Goal: Task Accomplishment & Management: Manage account settings

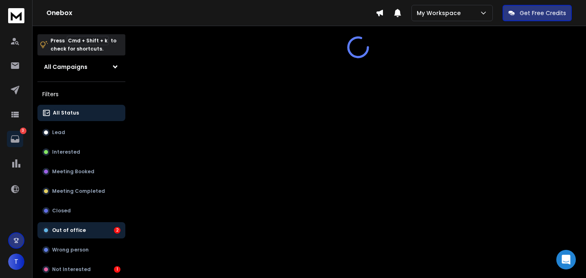
click at [68, 236] on button "Out of office 2" at bounding box center [81, 230] width 88 height 16
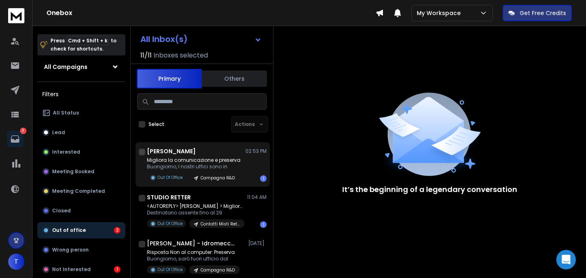
click at [210, 162] on p "Migliora la comunicazione e preserva" at bounding box center [194, 160] width 94 height 7
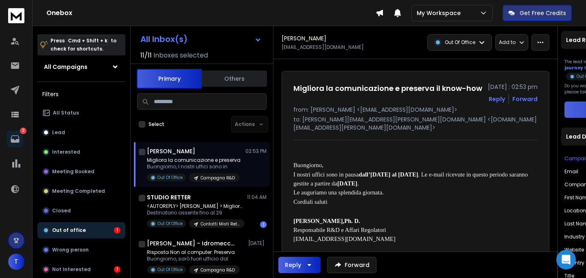
scroll to position [18, 0]
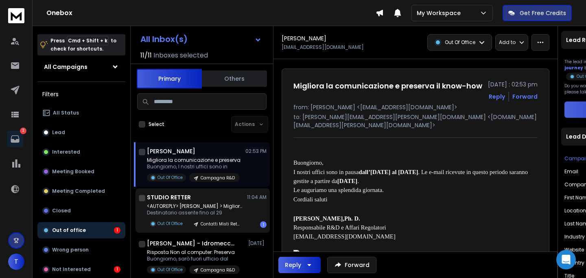
click at [190, 204] on p "<AUTOREPLY> [PERSON_NAME] > Migliora la" at bounding box center [196, 206] width 98 height 7
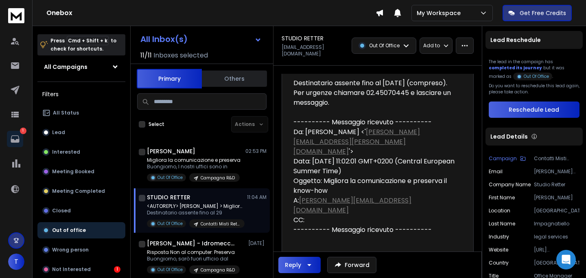
scroll to position [132, 0]
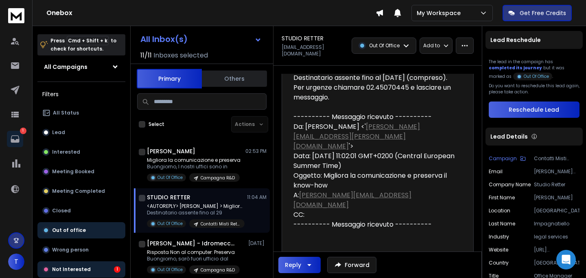
click at [83, 268] on p "Not Interested" at bounding box center [71, 269] width 39 height 7
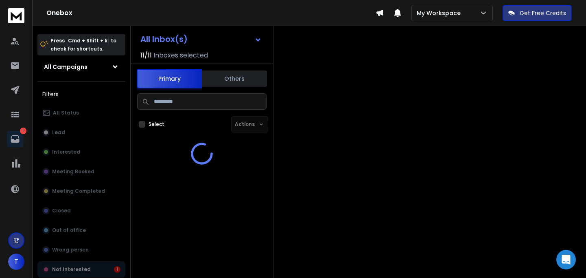
scroll to position [0, 0]
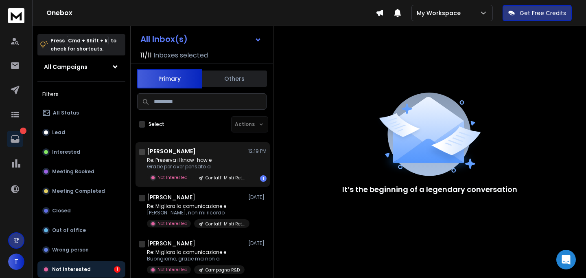
click at [227, 164] on p "Grazie per aver pensato a" at bounding box center [196, 166] width 98 height 7
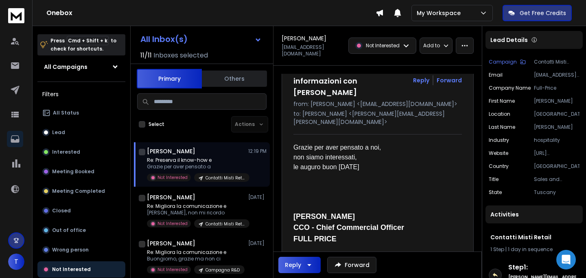
scroll to position [59, 0]
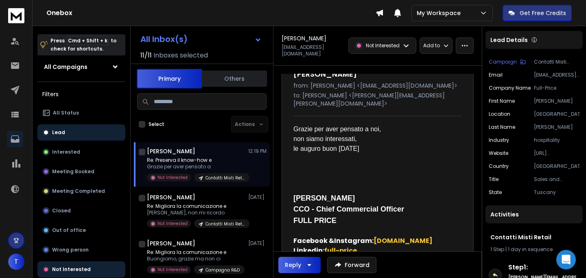
click at [73, 132] on button "Lead" at bounding box center [81, 132] width 88 height 16
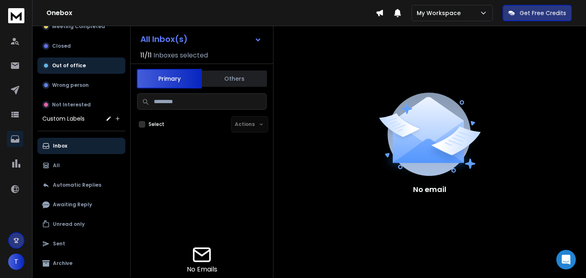
scroll to position [162, 0]
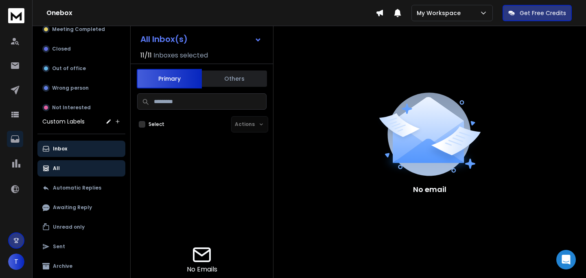
click at [66, 164] on button "All" at bounding box center [81, 168] width 88 height 16
click at [71, 144] on button "Inbox" at bounding box center [81, 148] width 88 height 16
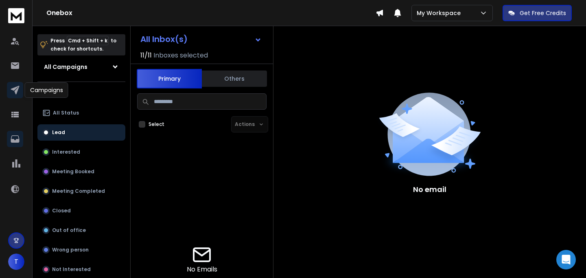
click at [15, 96] on link at bounding box center [15, 90] width 16 height 16
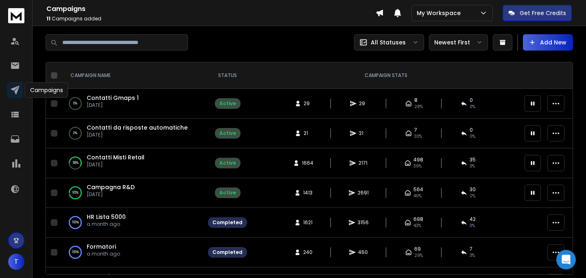
click at [101, 98] on span "Contatti Gmaps 1" at bounding box center [113, 98] width 52 height 8
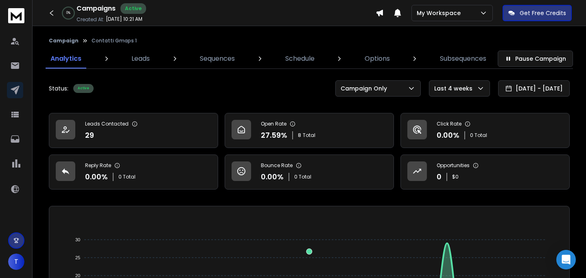
click at [325, 128] on link "Open Rate 27.59 % 8 Total" at bounding box center [309, 130] width 169 height 35
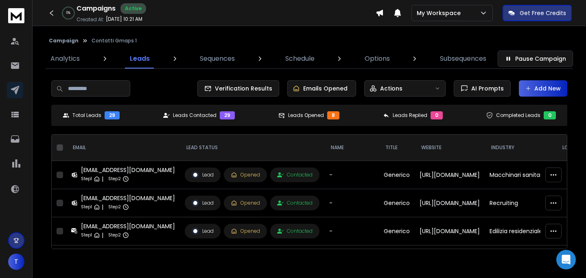
click at [129, 177] on icon at bounding box center [126, 178] width 7 height 7
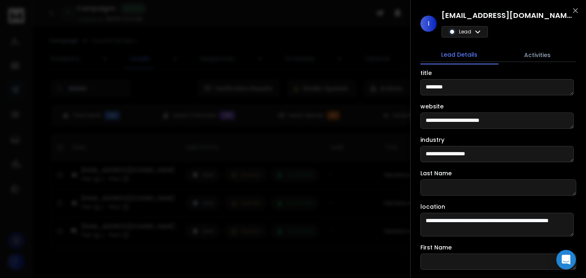
click at [546, 55] on button "Activities" at bounding box center [538, 55] width 78 height 18
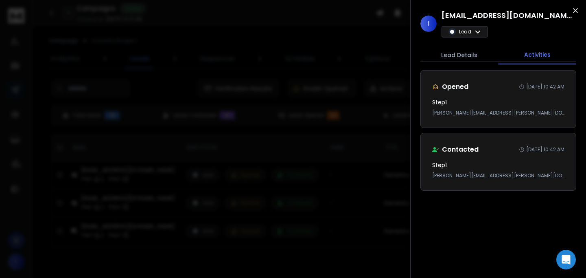
click at [577, 11] on icon "button" at bounding box center [576, 11] width 8 height 8
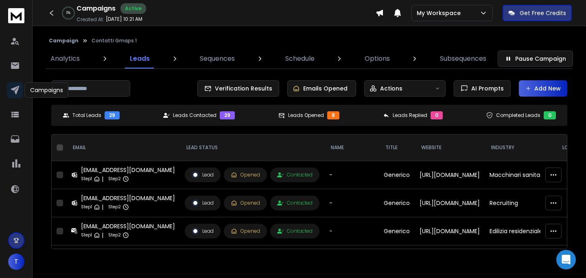
click at [15, 88] on icon at bounding box center [15, 89] width 9 height 9
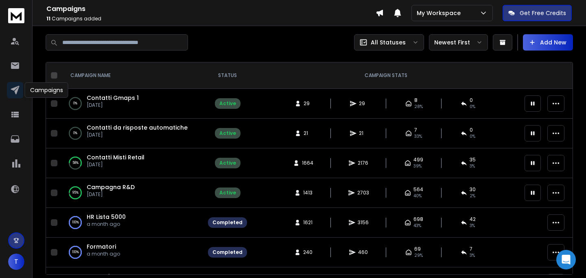
click at [99, 158] on span "Contatti Misti Retail" at bounding box center [116, 157] width 58 height 8
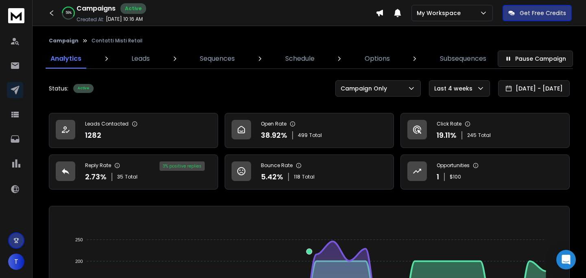
click at [309, 136] on span "Total" at bounding box center [315, 135] width 13 height 7
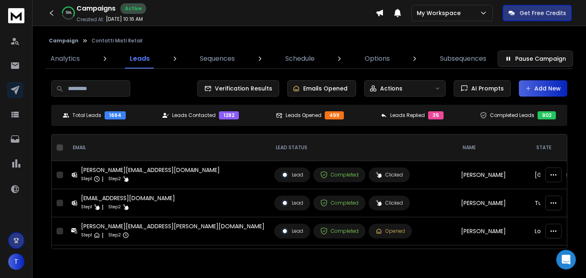
click at [549, 173] on button "button" at bounding box center [554, 174] width 16 height 15
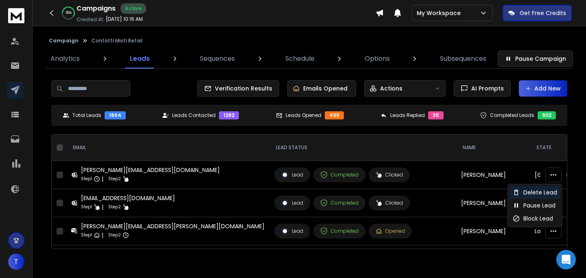
click at [138, 172] on div "[PERSON_NAME][EMAIL_ADDRESS][DOMAIN_NAME]" at bounding box center [150, 170] width 139 height 8
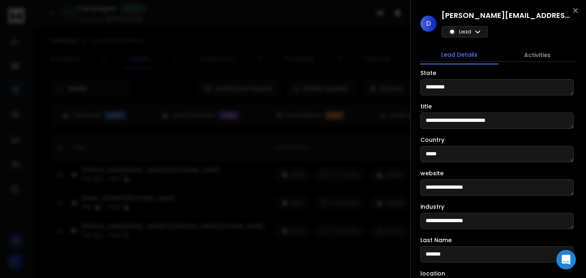
click at [534, 53] on button "Activities" at bounding box center [538, 55] width 78 height 18
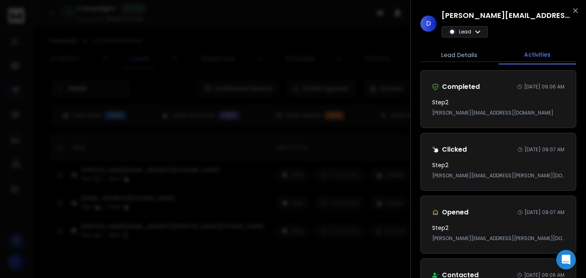
click at [455, 51] on button "Lead Details" at bounding box center [459, 55] width 78 height 18
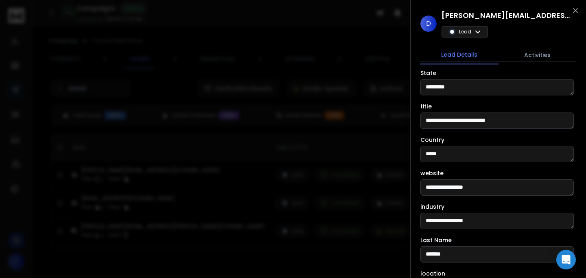
click at [475, 31] on icon at bounding box center [477, 32] width 5 height 3
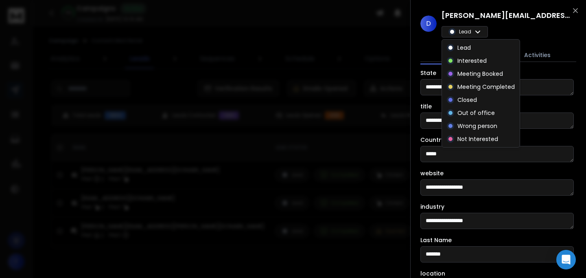
click at [532, 24] on div at bounding box center [293, 139] width 586 height 278
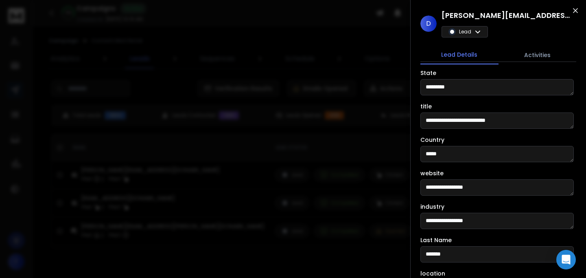
click at [575, 8] on icon "button" at bounding box center [576, 11] width 8 height 8
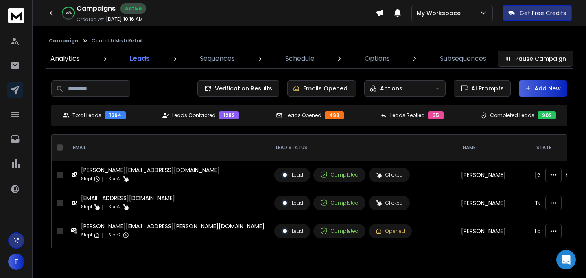
click at [70, 61] on p "Analytics" at bounding box center [64, 59] width 29 height 10
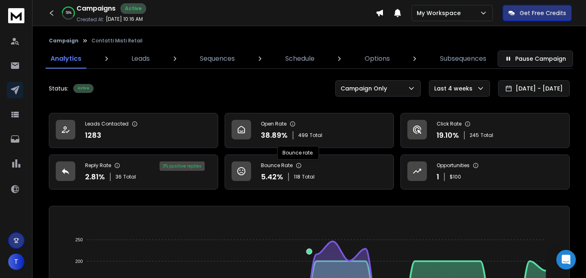
click at [298, 167] on icon at bounding box center [298, 165] width 5 height 5
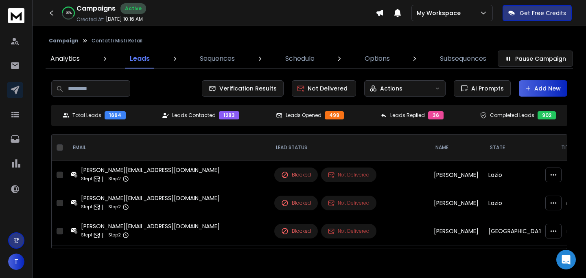
click at [67, 58] on p "Analytics" at bounding box center [64, 59] width 29 height 10
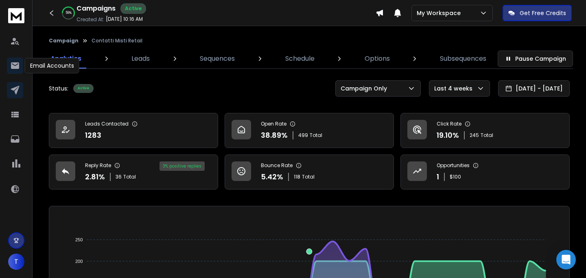
click at [15, 65] on icon at bounding box center [15, 65] width 8 height 7
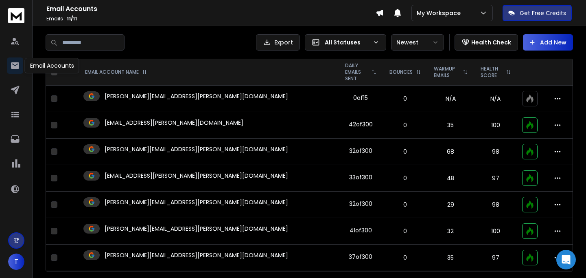
click at [25, 67] on div "Email Accounts" at bounding box center [52, 65] width 55 height 15
click at [17, 91] on icon at bounding box center [15, 90] width 10 height 10
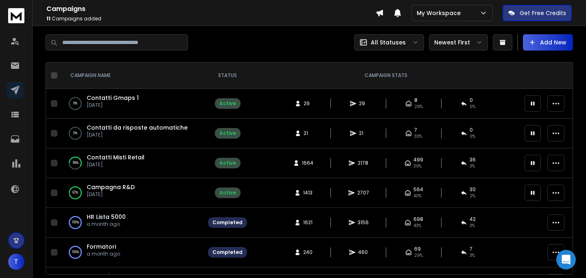
click at [118, 155] on span "Contatti Misti Retail" at bounding box center [116, 157] width 58 height 8
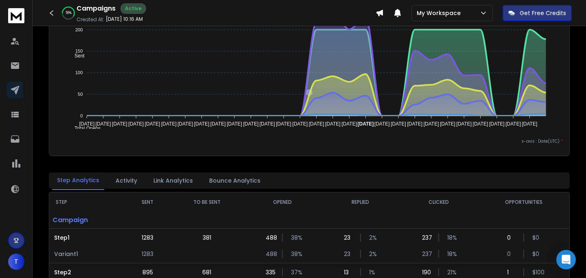
scroll to position [266, 0]
